Goal: Find specific page/section: Find specific page/section

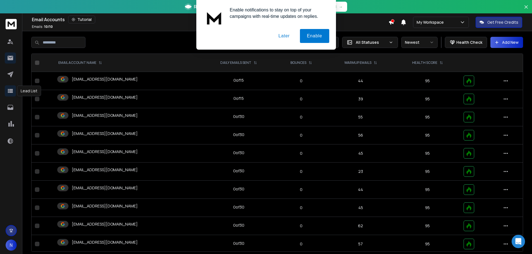
click at [11, 91] on icon at bounding box center [10, 91] width 5 height 4
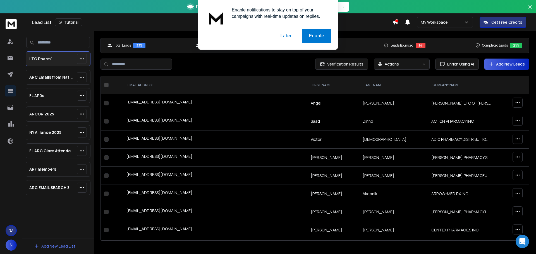
click at [287, 36] on button "Later" at bounding box center [285, 36] width 25 height 14
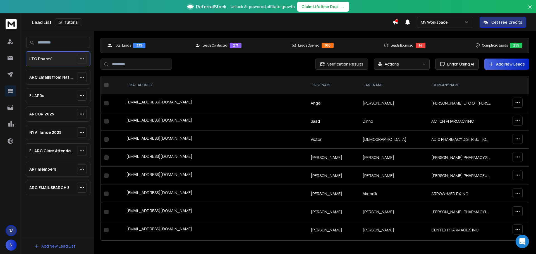
click at [43, 188] on p "ARC EMAIL SEARCH 3" at bounding box center [49, 188] width 40 height 6
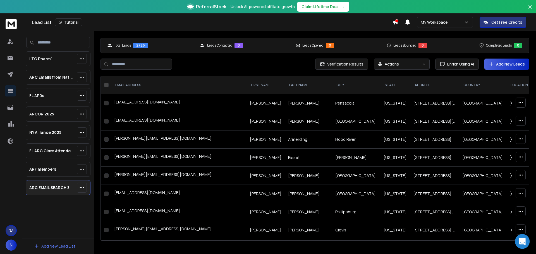
click at [522, 241] on icon "Open Intercom Messenger" at bounding box center [522, 241] width 6 height 7
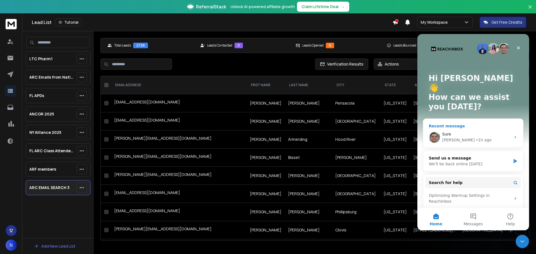
click at [449, 132] on span "Sure" at bounding box center [447, 134] width 9 height 4
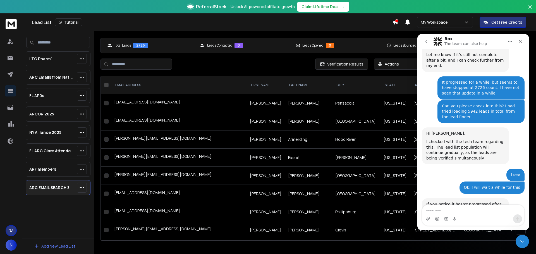
scroll to position [972, 0]
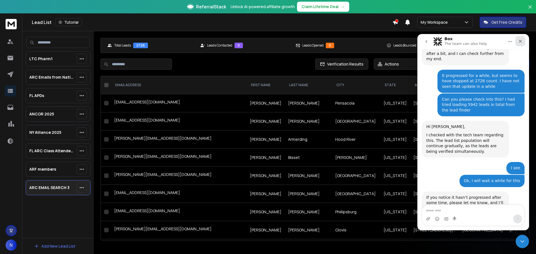
click at [523, 40] on icon "Close" at bounding box center [520, 41] width 4 height 4
